Goal: Communication & Community: Answer question/provide support

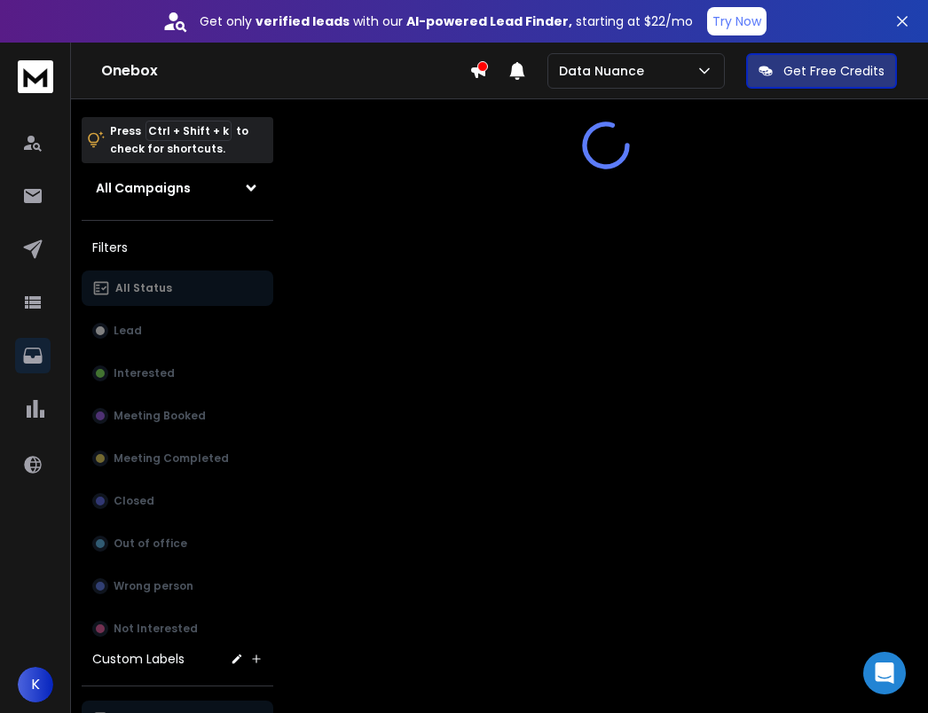
click at [151, 374] on div "All Status Lead Interested Meeting Booked Meeting Completed Closed Out of offic…" at bounding box center [178, 459] width 192 height 376
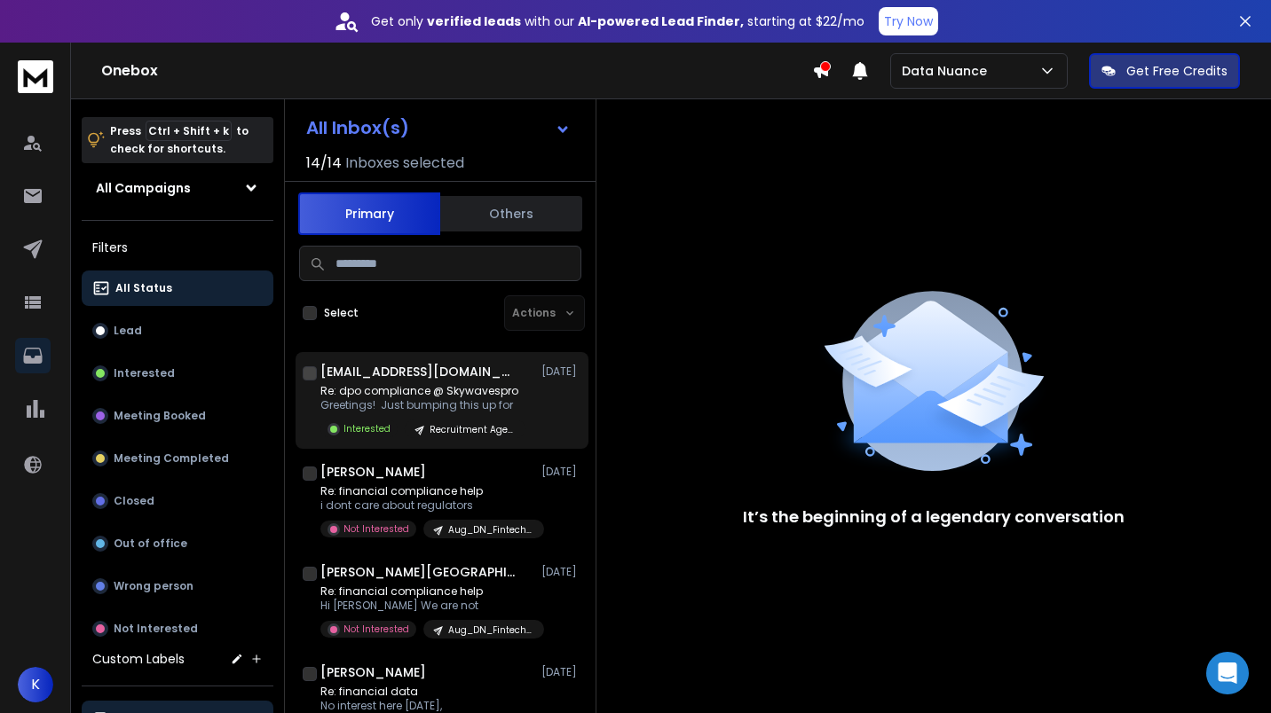
click at [462, 406] on p "Greetings! Just bumping this up for" at bounding box center [422, 405] width 205 height 14
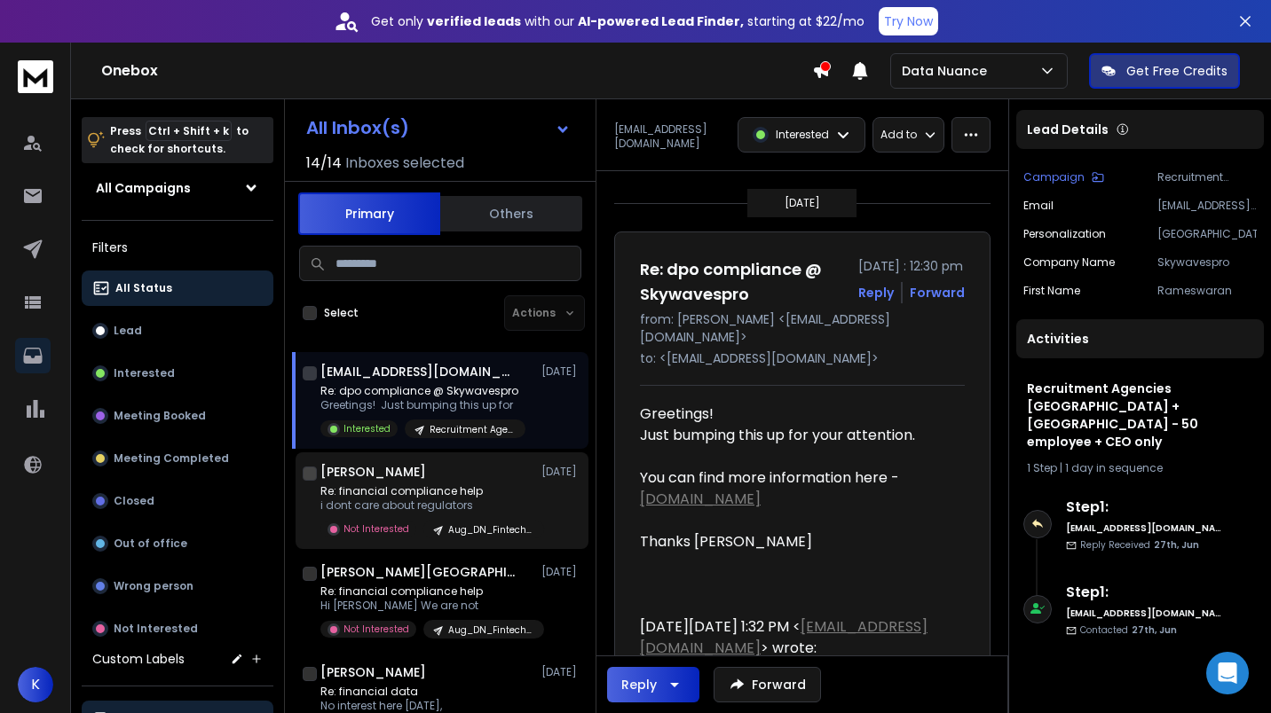
click at [456, 487] on p "Re: financial compliance help" at bounding box center [426, 491] width 213 height 14
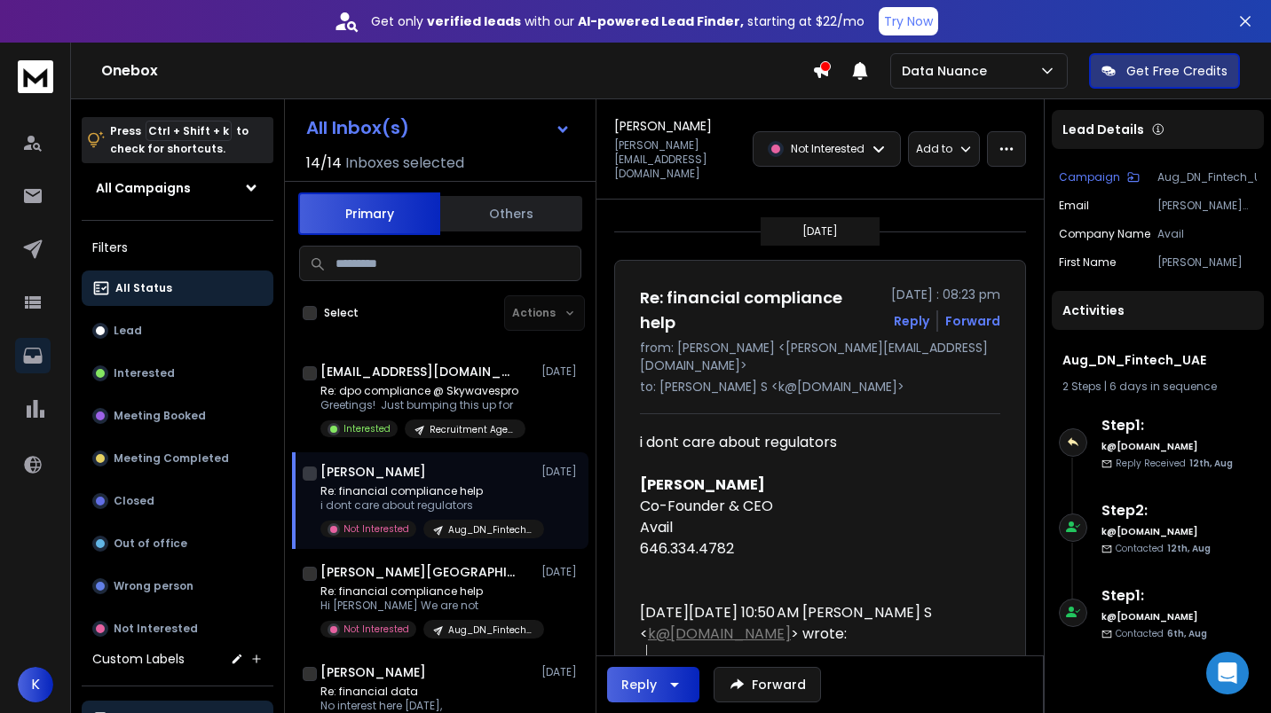
click at [927, 312] on button "Reply" at bounding box center [910, 321] width 35 height 18
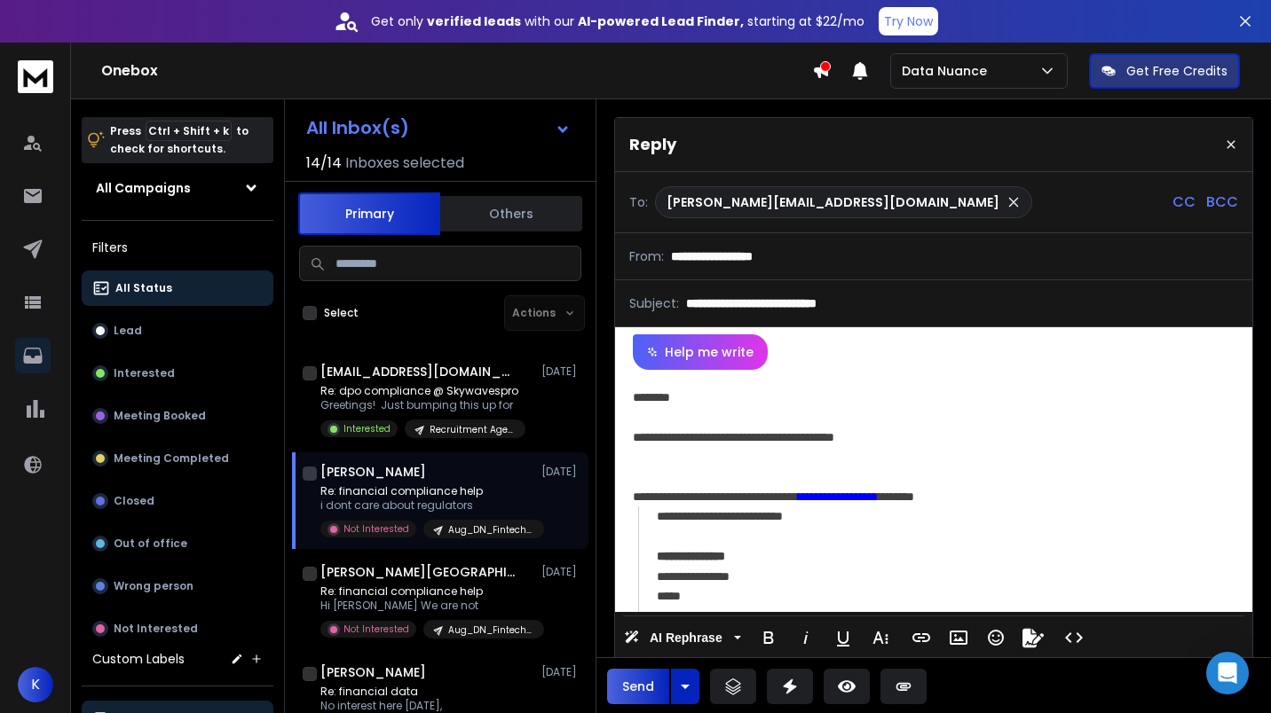
click at [817, 448] on div at bounding box center [934, 457] width 602 height 20
click at [909, 434] on div "**********" at bounding box center [924, 438] width 583 height 20
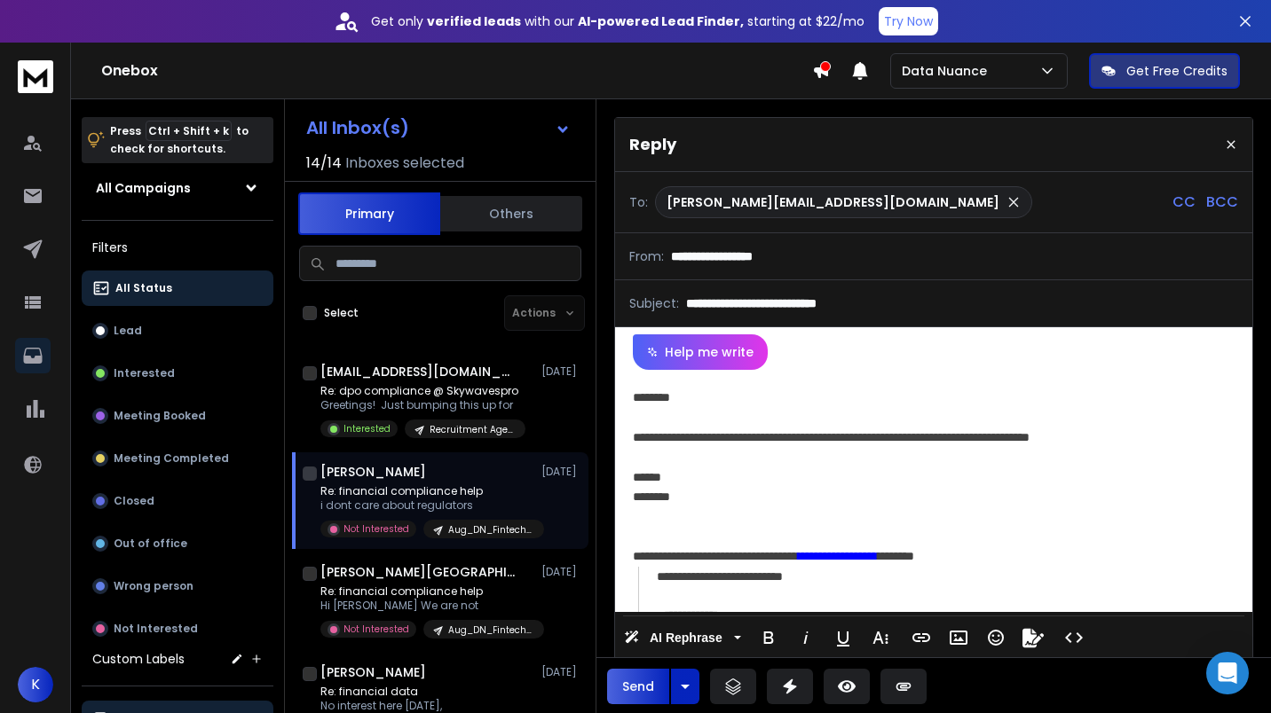
click at [629, 704] on button "Send" at bounding box center [638, 686] width 62 height 35
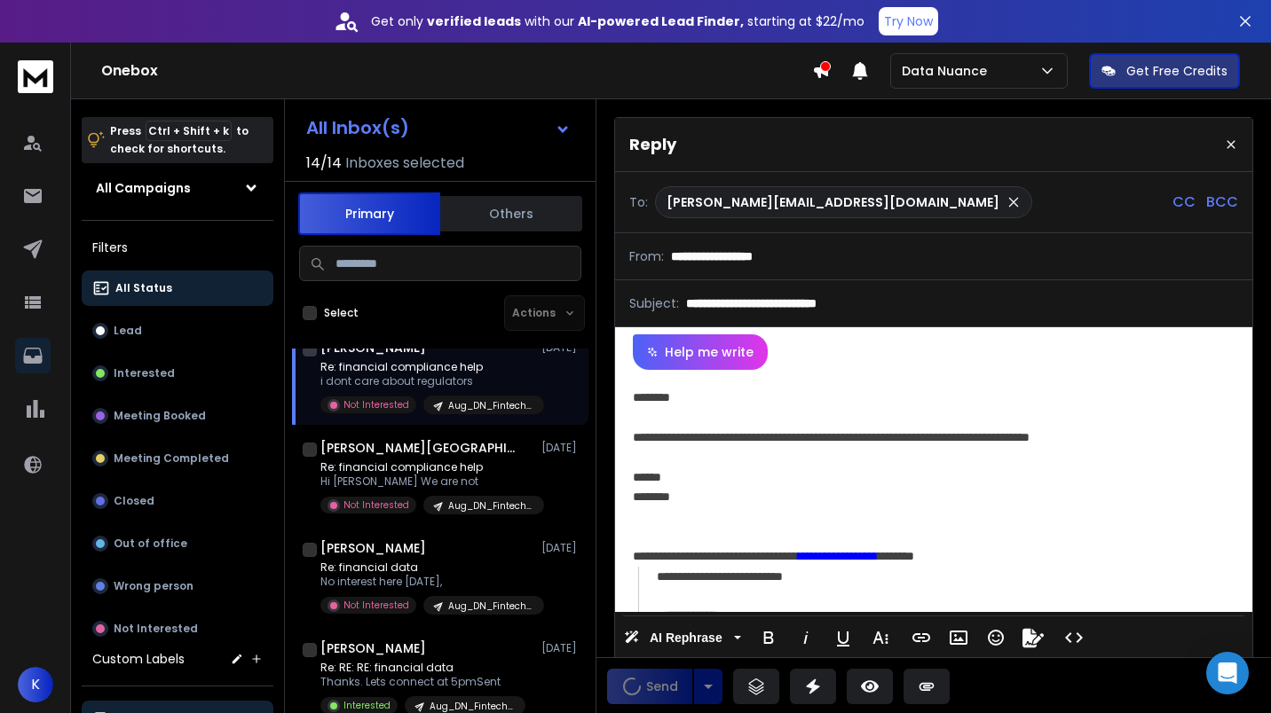
scroll to position [125, 0]
click at [184, 325] on button "Lead" at bounding box center [178, 330] width 192 height 35
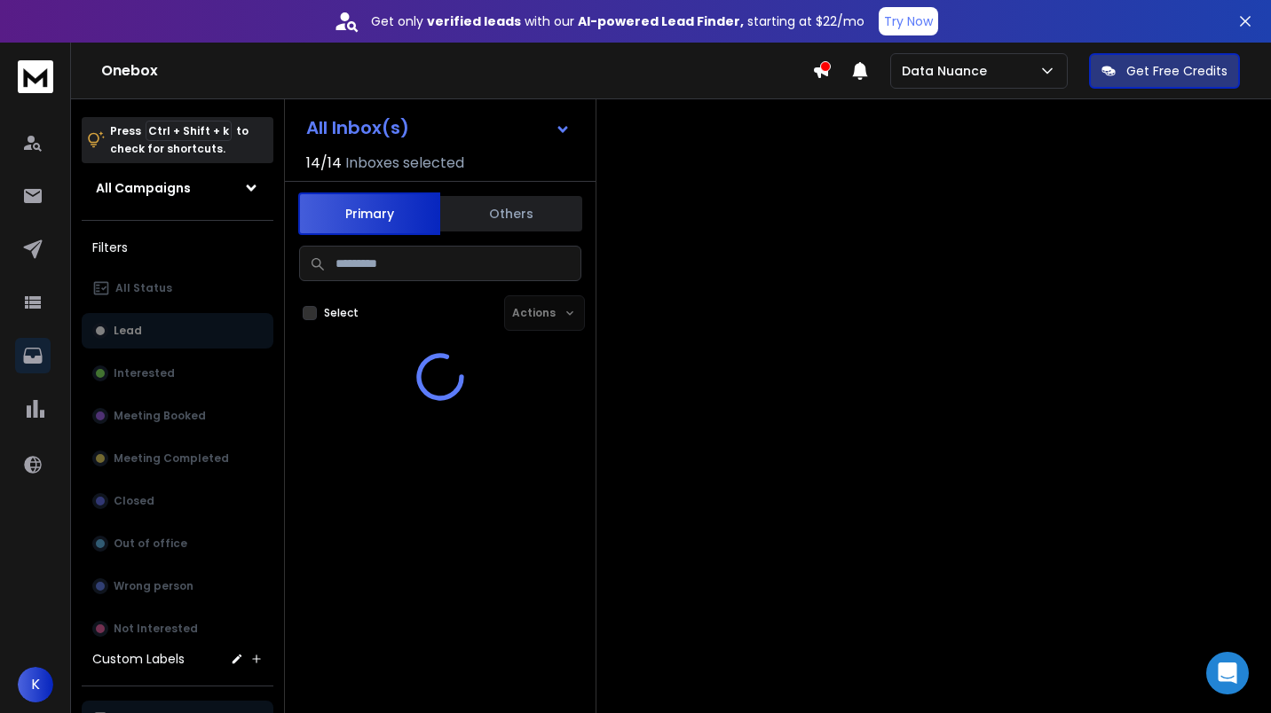
scroll to position [0, 0]
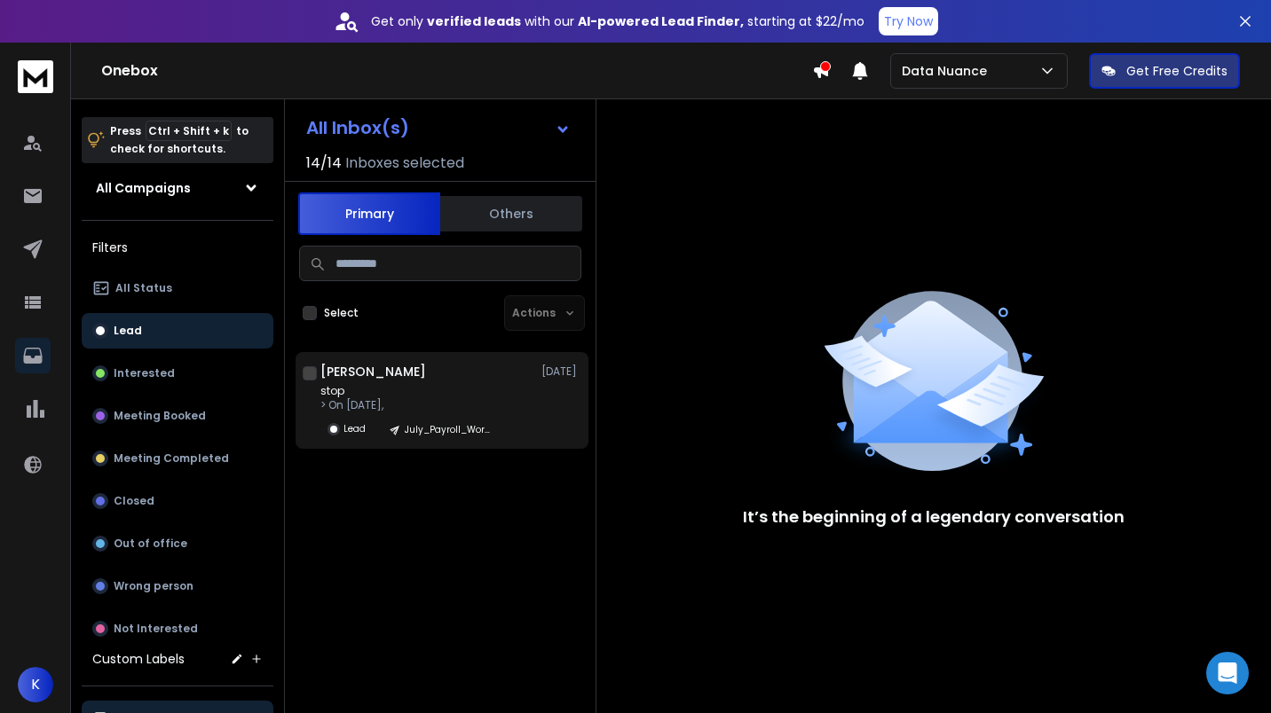
click at [455, 392] on p "stop" at bounding box center [410, 391] width 180 height 14
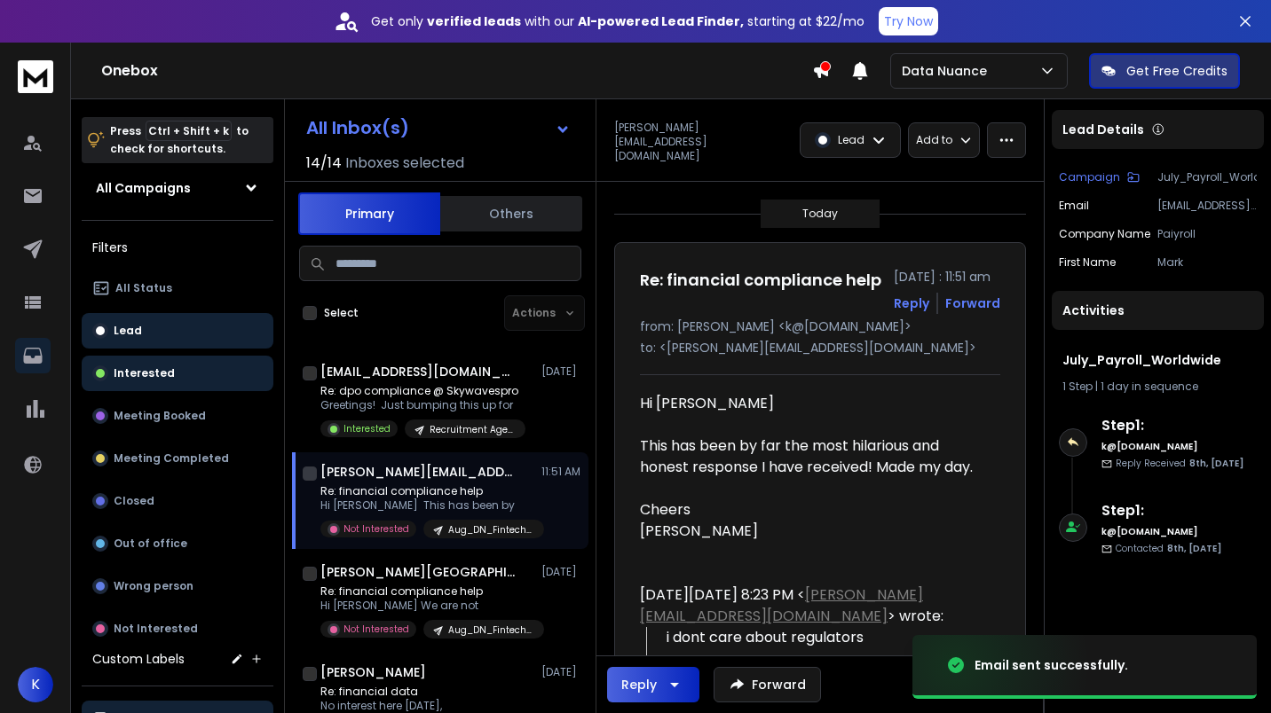
click at [169, 377] on button "Interested" at bounding box center [178, 373] width 192 height 35
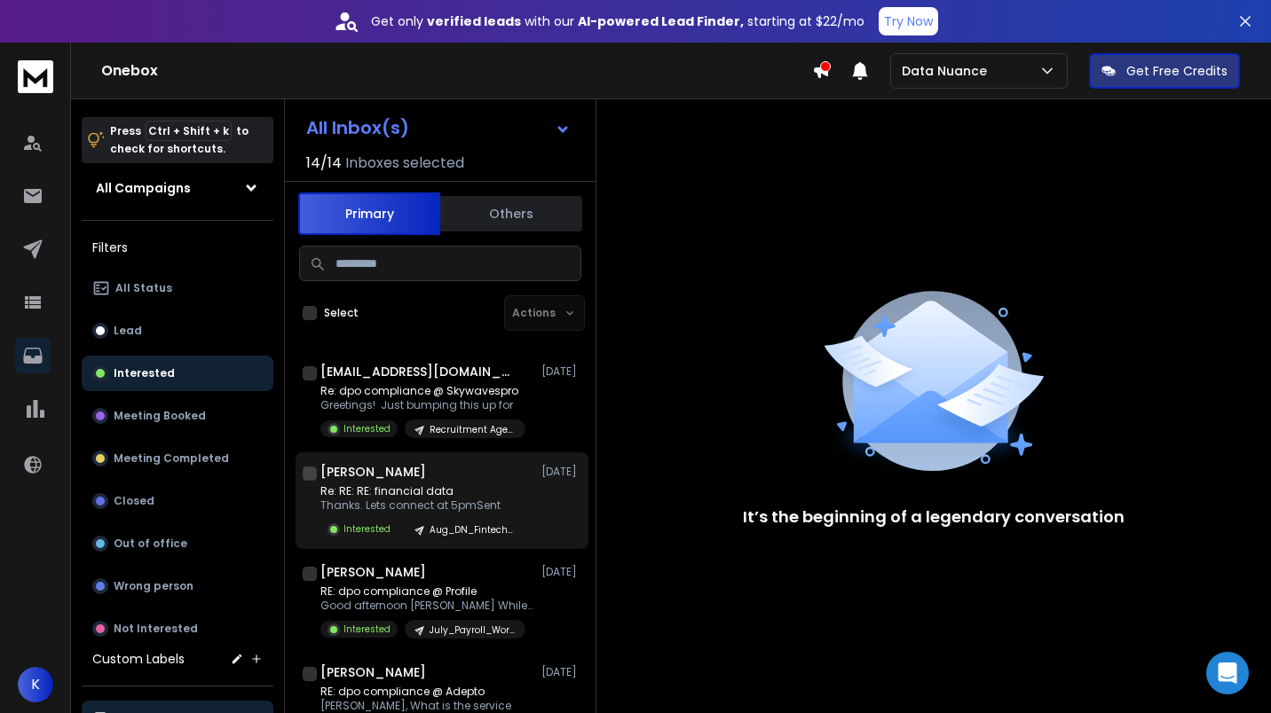
click at [421, 470] on div "[PERSON_NAME] [DATE]" at bounding box center [450, 472] width 261 height 18
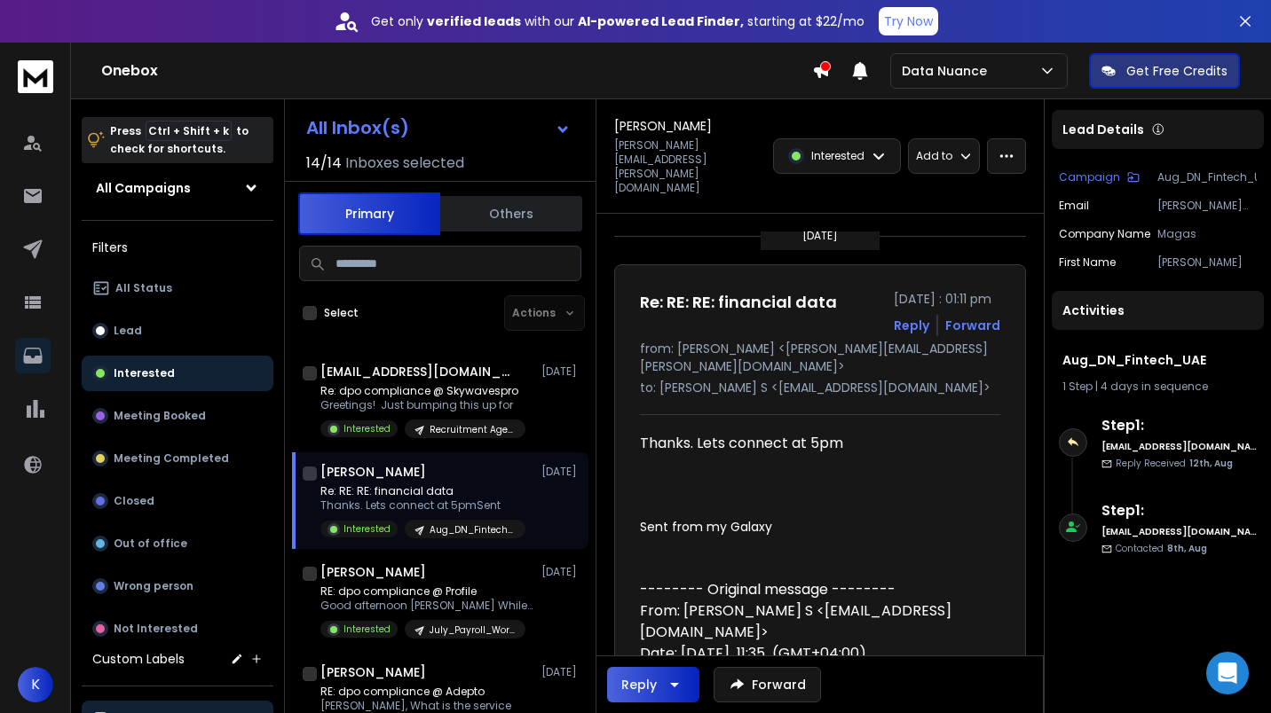
scroll to position [12, 0]
click at [922, 315] on button "Reply" at bounding box center [910, 324] width 35 height 18
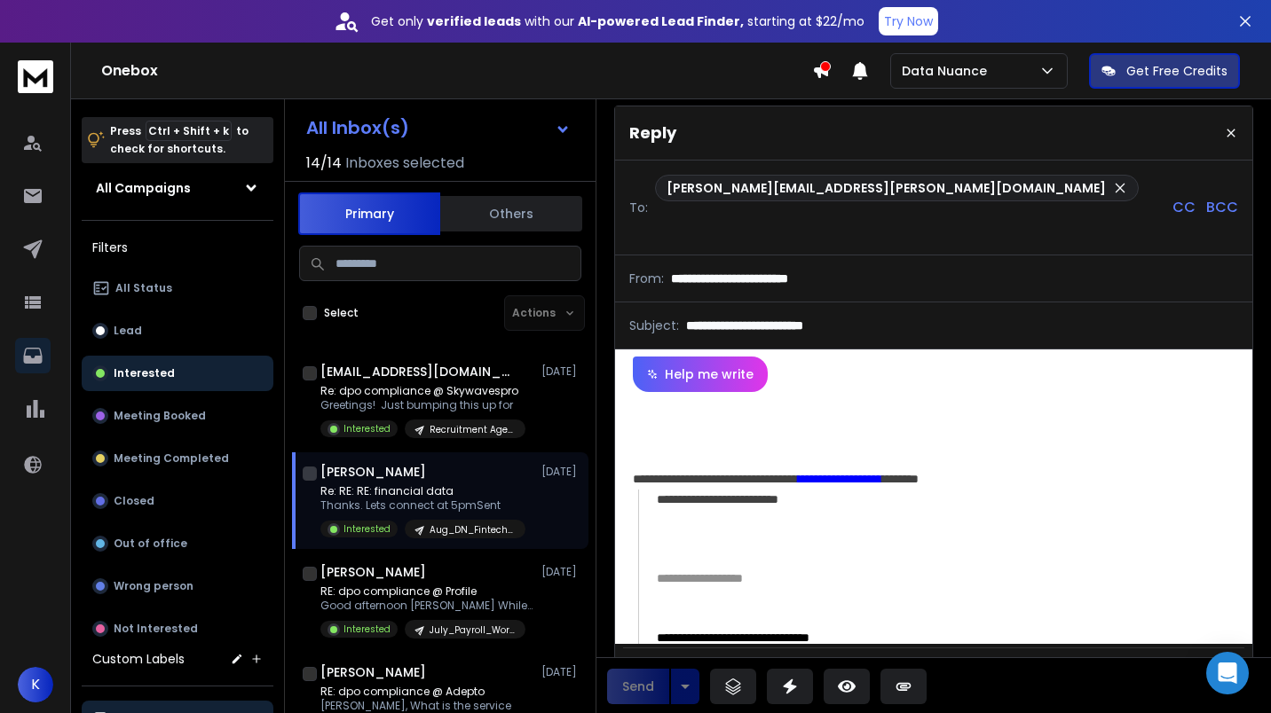
scroll to position [0, 0]
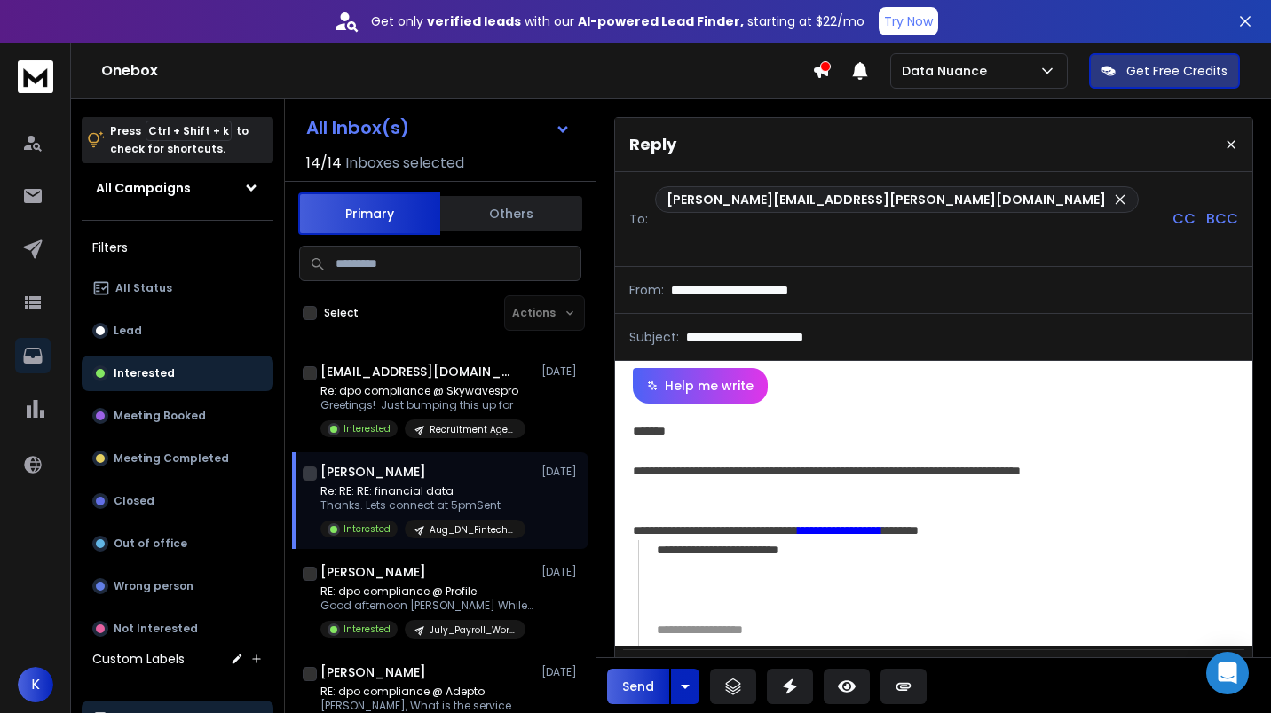
click at [927, 461] on div "**********" at bounding box center [924, 471] width 583 height 20
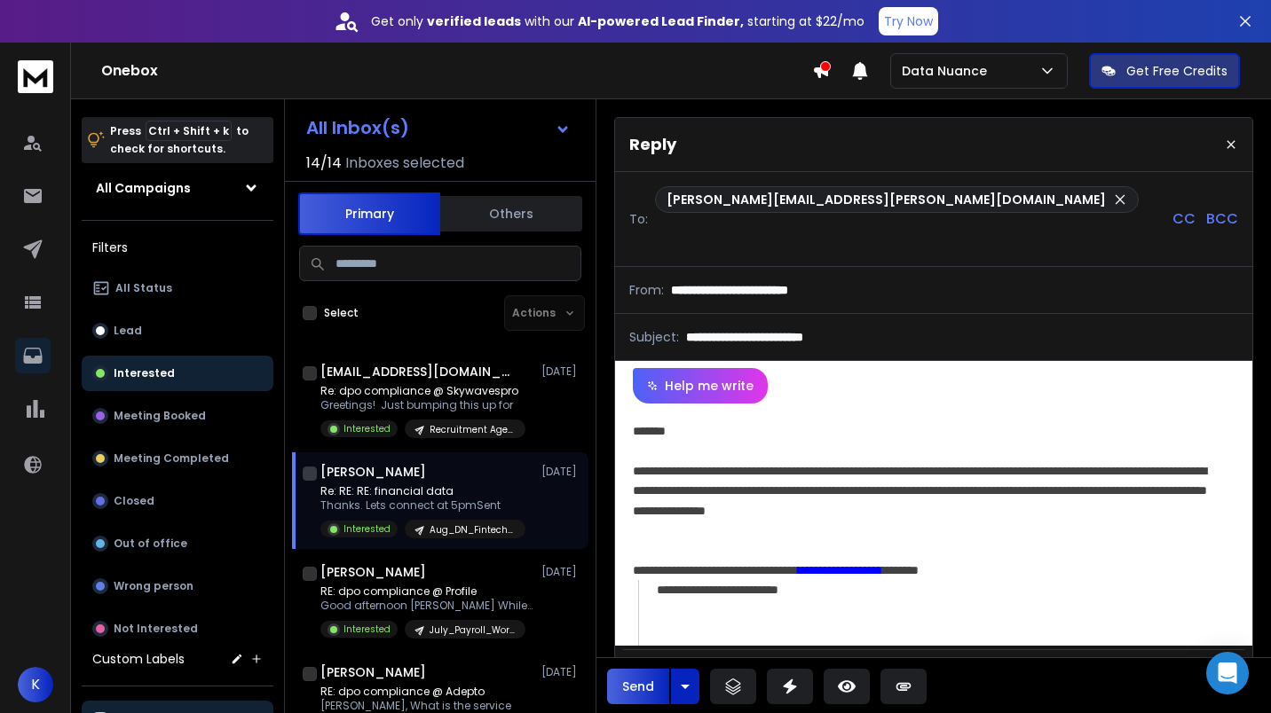
click at [927, 476] on div "**********" at bounding box center [924, 490] width 583 height 59
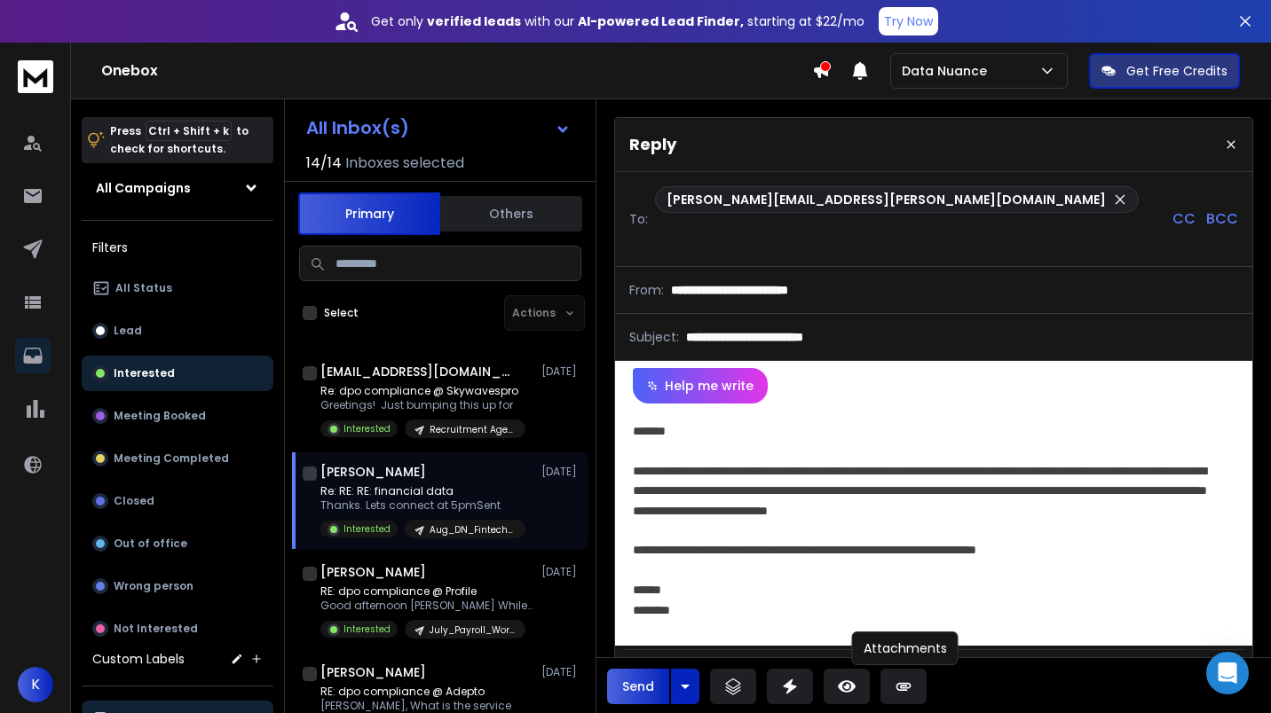
click at [901, 694] on icon at bounding box center [903, 687] width 18 height 18
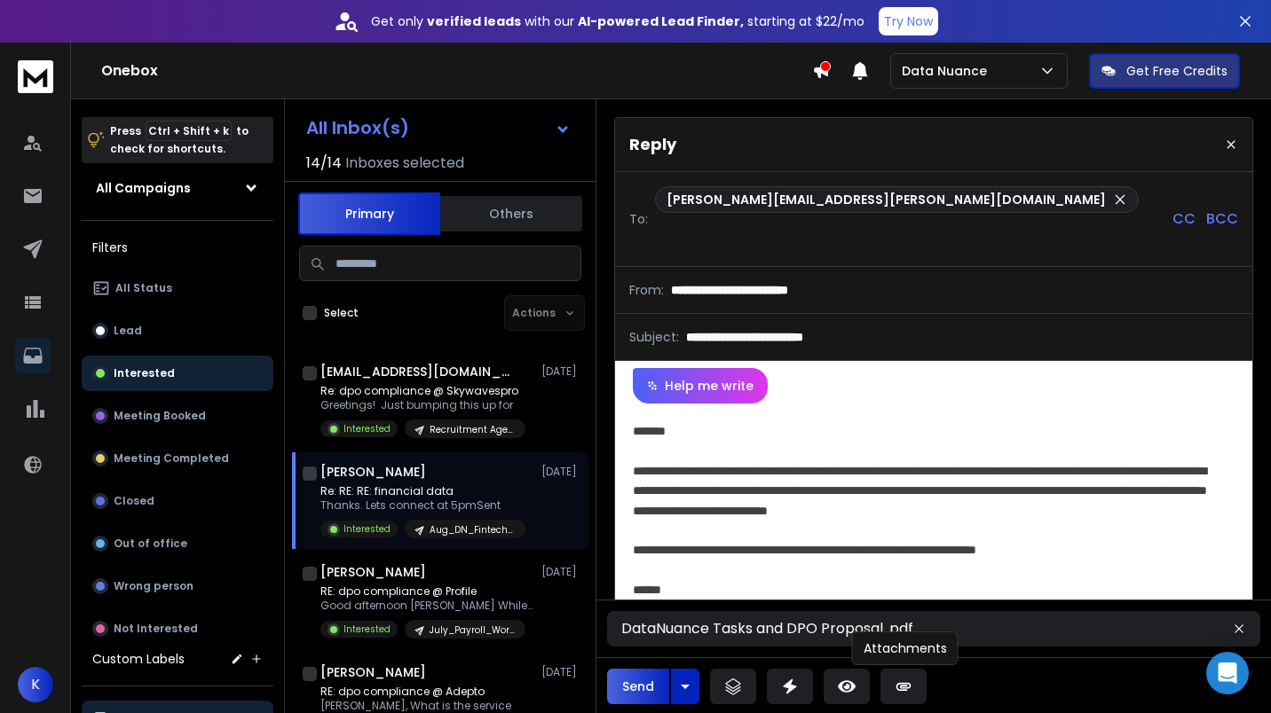
click at [870, 461] on div "**********" at bounding box center [924, 490] width 583 height 59
click at [638, 681] on button "Send" at bounding box center [638, 686] width 62 height 35
